Goal: Task Accomplishment & Management: Manage account settings

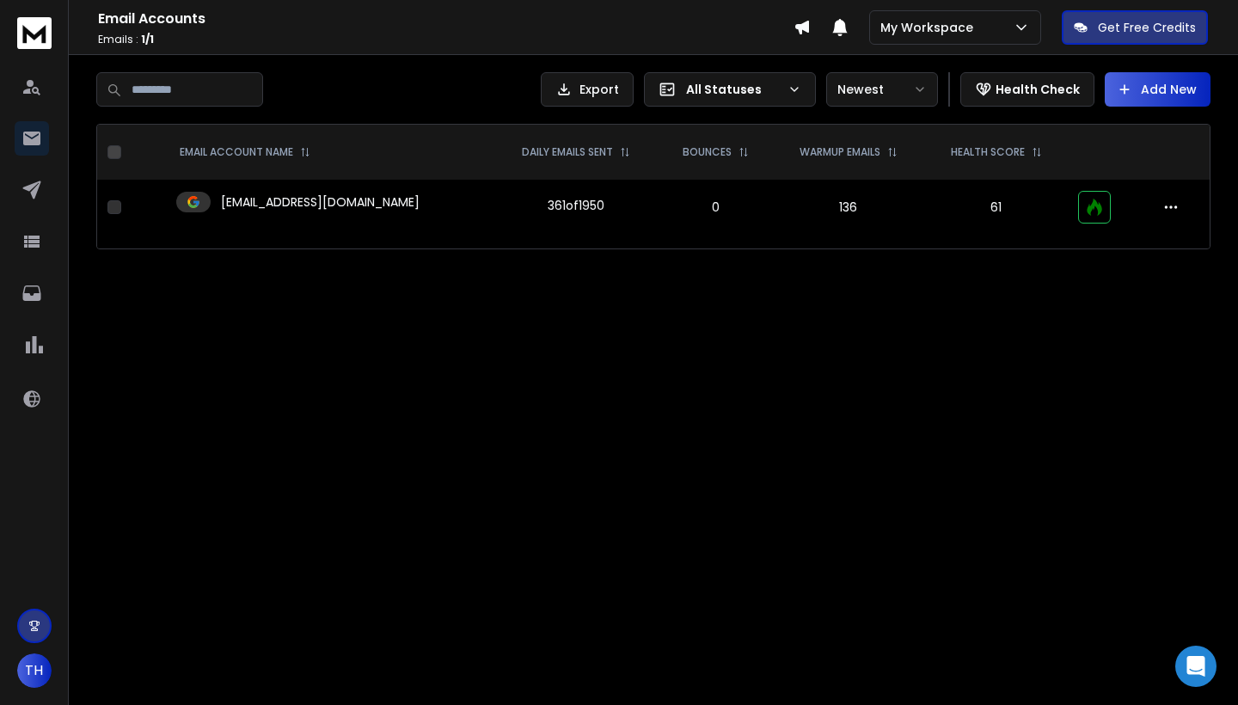
click at [523, 33] on p "Emails : 1 / 1" at bounding box center [445, 40] width 695 height 14
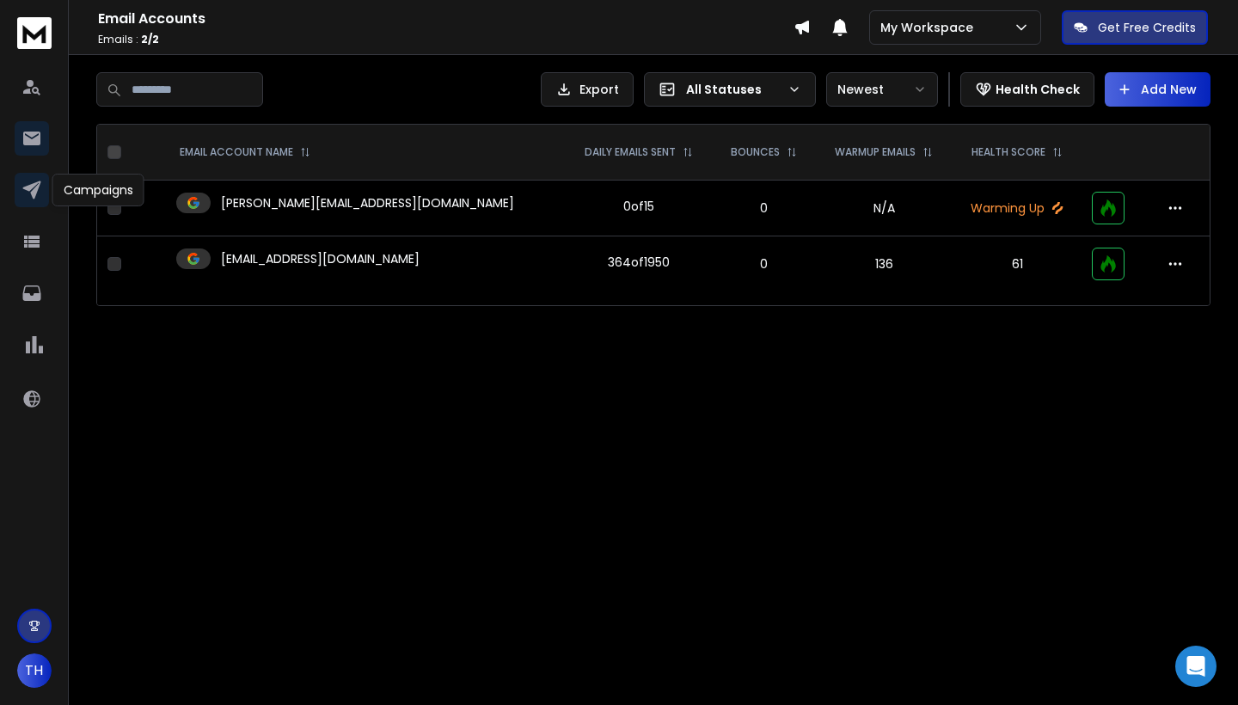
click at [30, 198] on icon at bounding box center [31, 190] width 21 height 21
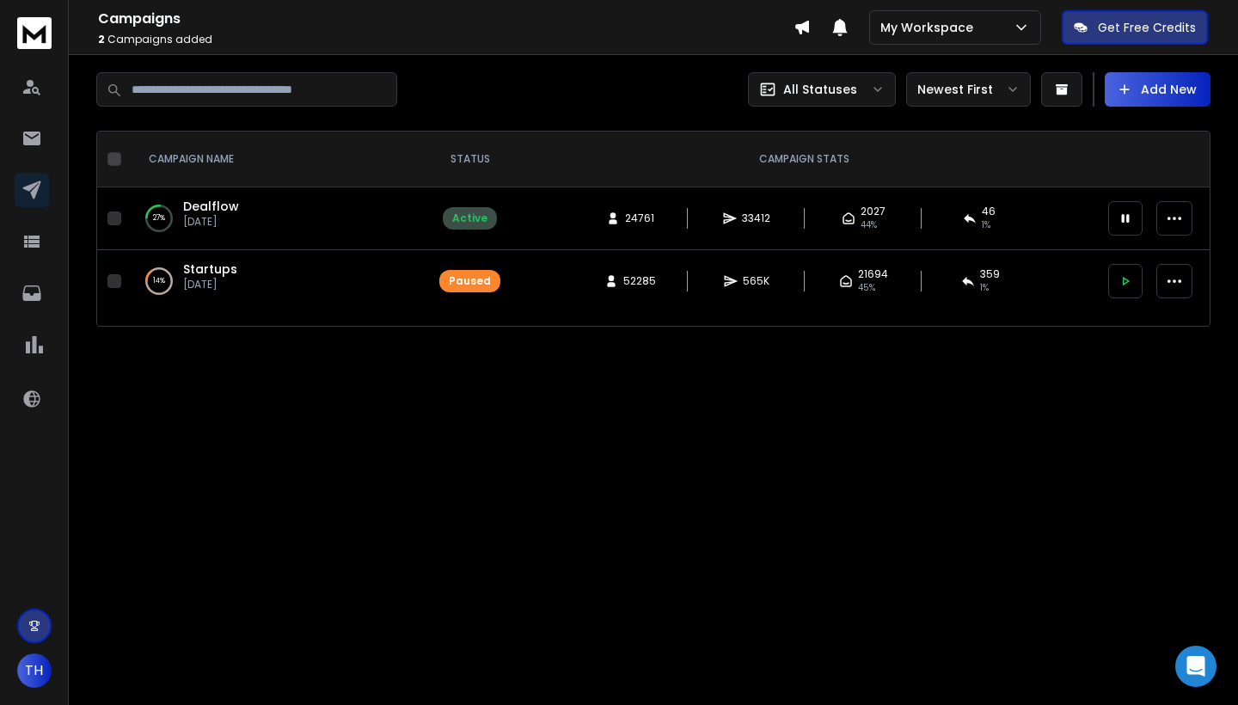
click at [211, 202] on span "Dealflow" at bounding box center [211, 206] width 56 height 17
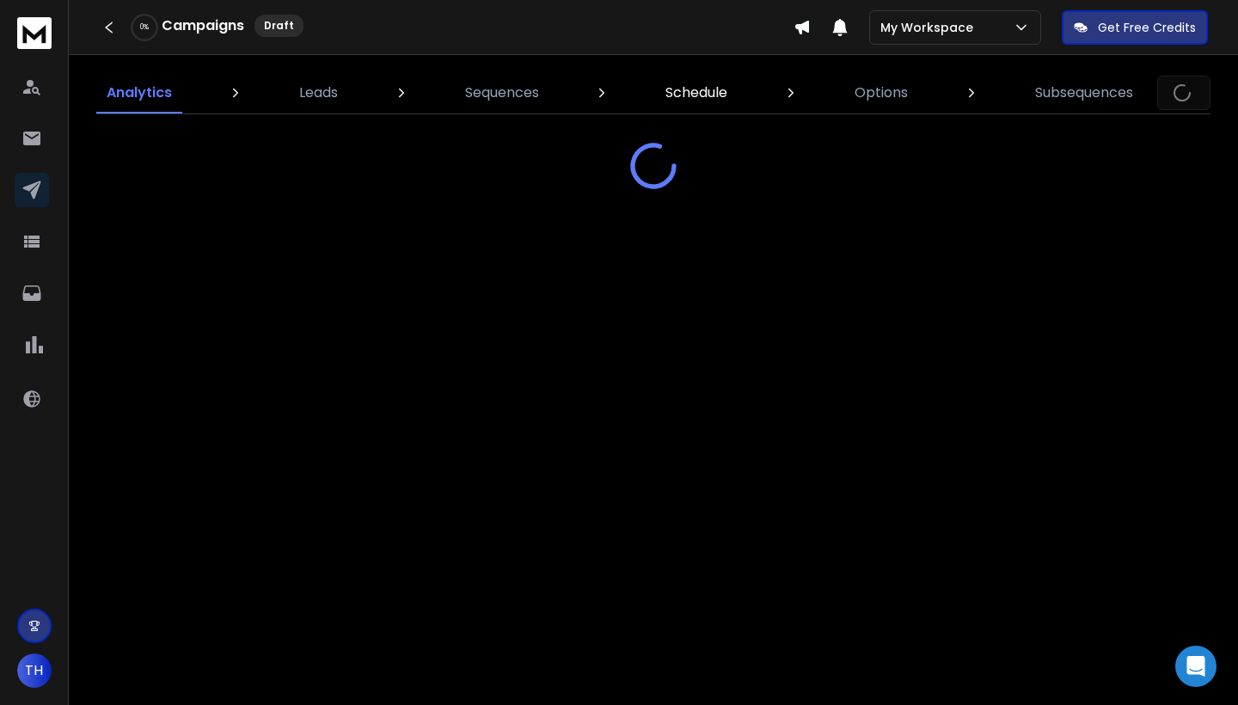
click at [686, 90] on p "Schedule" at bounding box center [696, 93] width 62 height 21
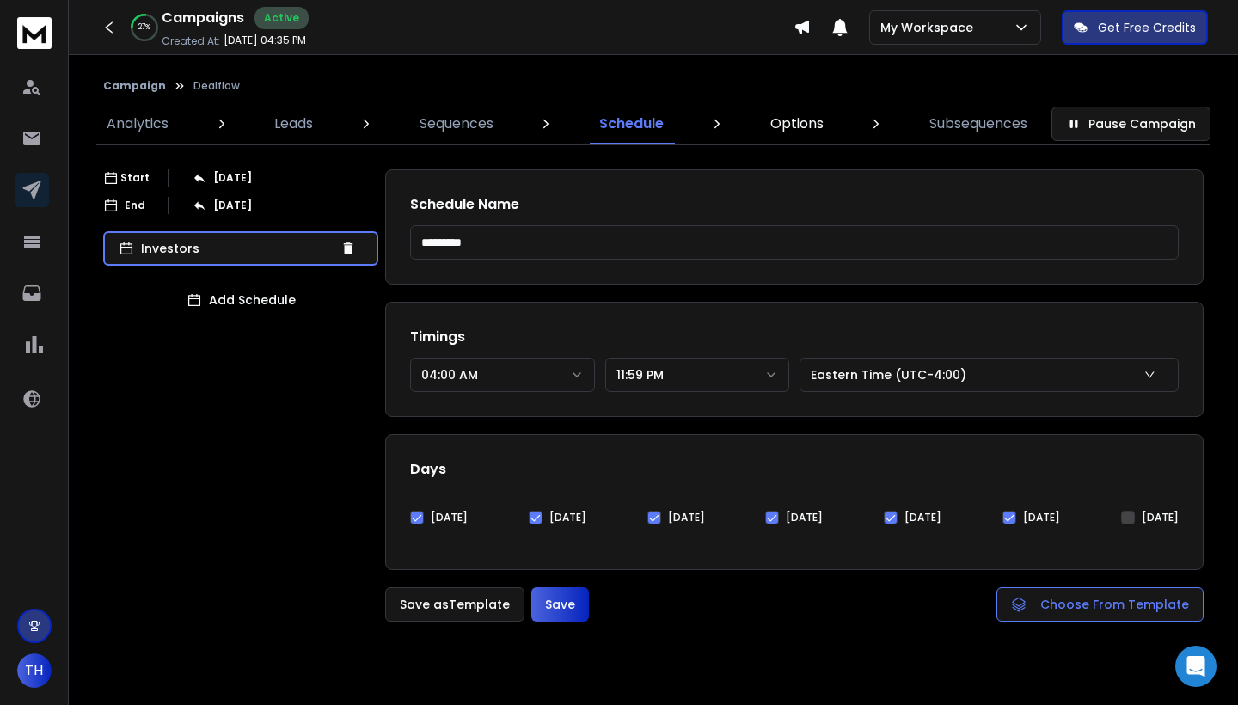
click at [841, 85] on div "Campaign Dealflow" at bounding box center [653, 86] width 1114 height 28
click at [825, 130] on link "Options" at bounding box center [797, 123] width 74 height 41
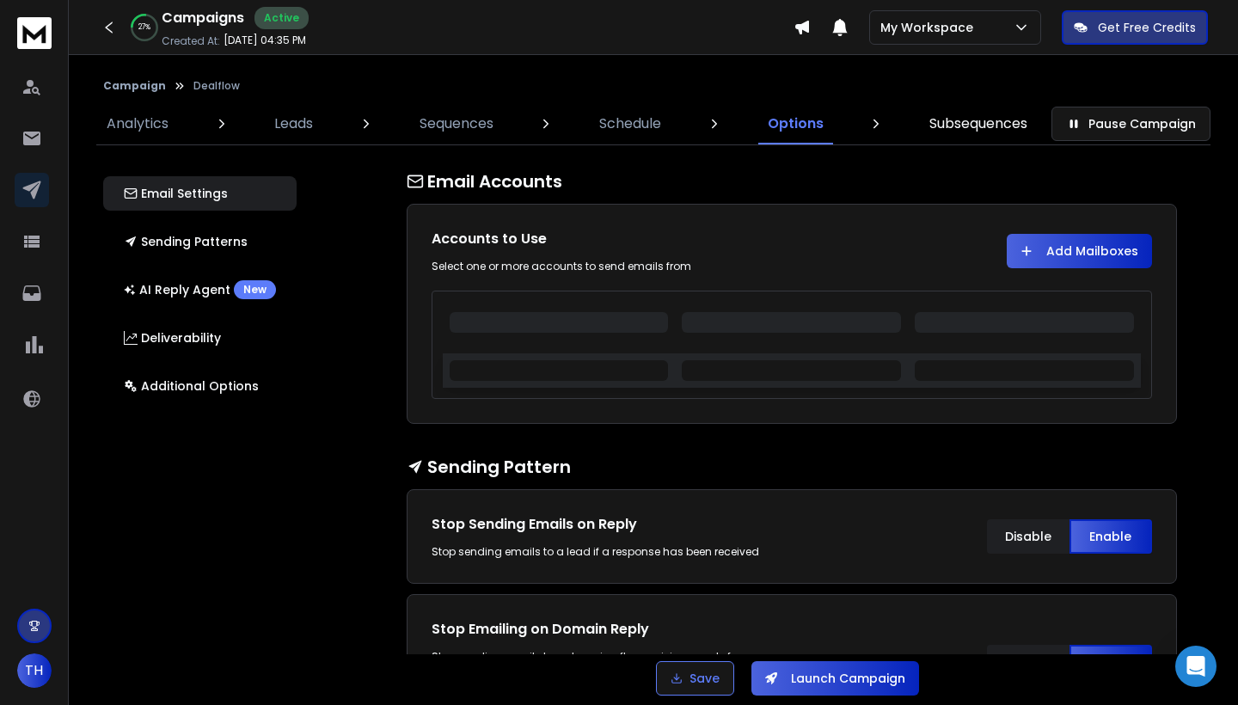
click at [968, 124] on p "Subsequences" at bounding box center [978, 123] width 98 height 21
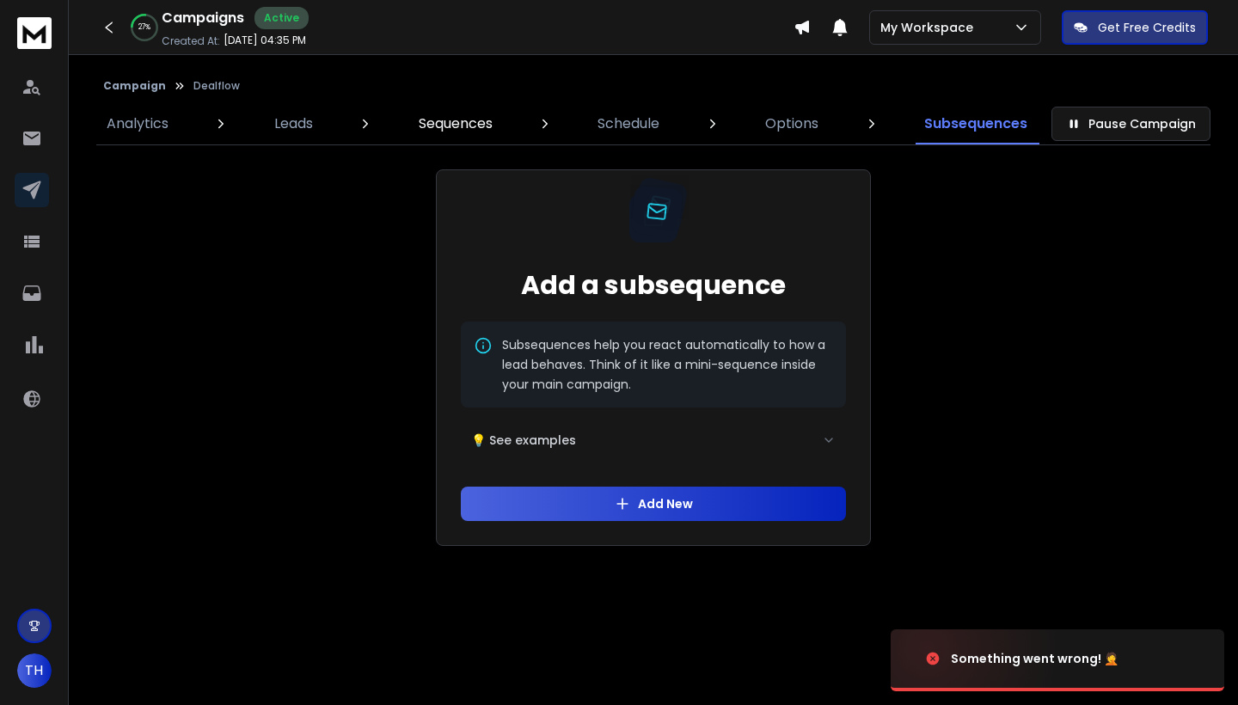
click at [456, 134] on link "Sequences" at bounding box center [455, 123] width 95 height 41
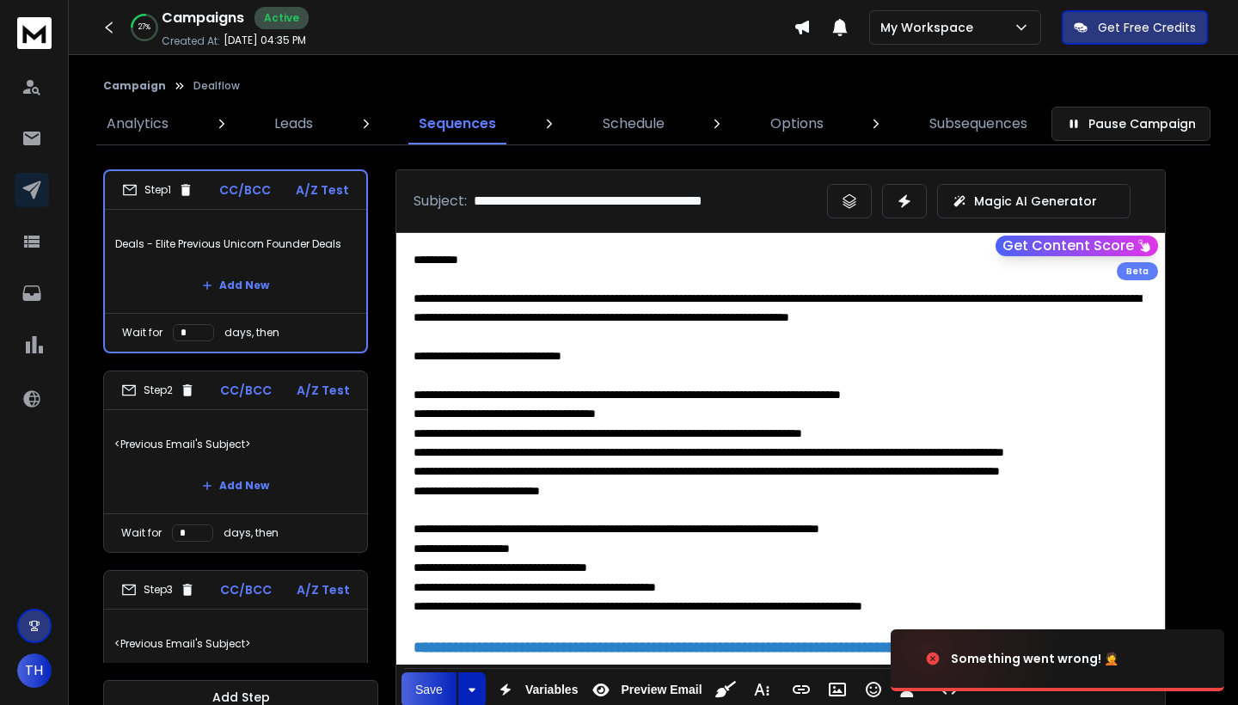
click at [595, 443] on span "**********" at bounding box center [776, 565] width 727 height 623
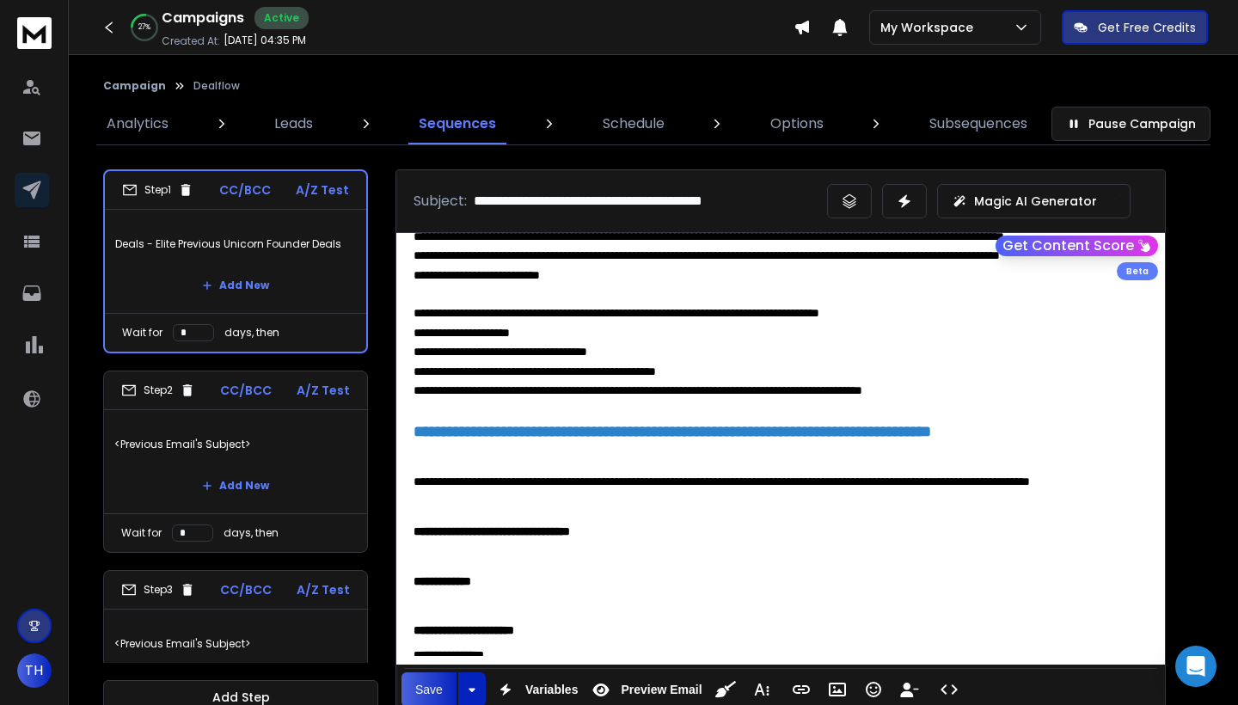
scroll to position [217, 0]
click at [1079, 462] on div "**********" at bounding box center [780, 350] width 734 height 633
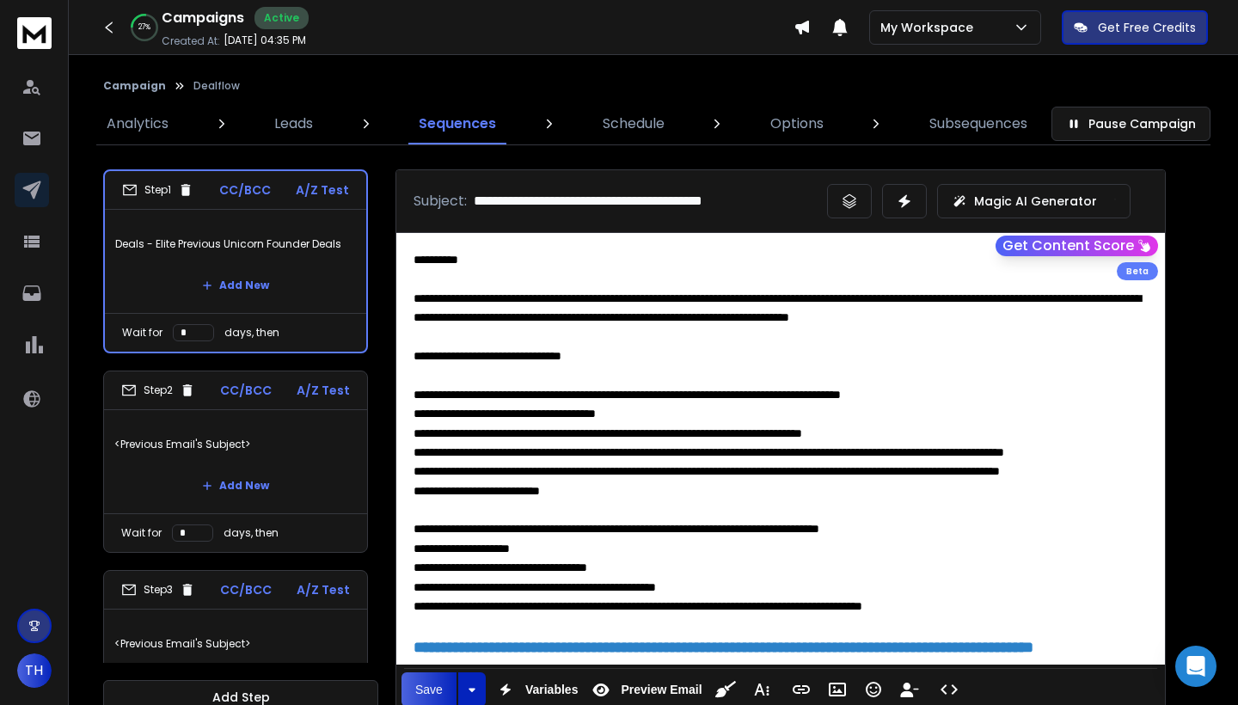
scroll to position [0, 0]
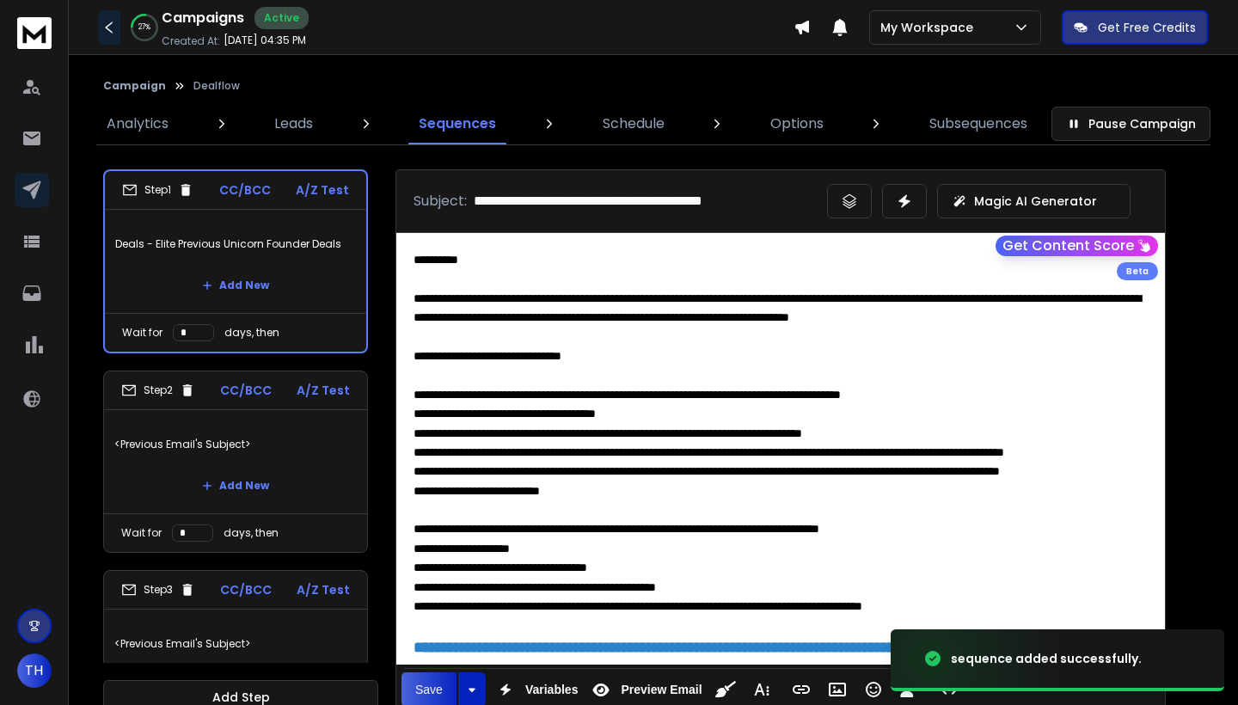
click at [104, 33] on icon at bounding box center [108, 27] width 15 height 15
